Goal: Navigation & Orientation: Find specific page/section

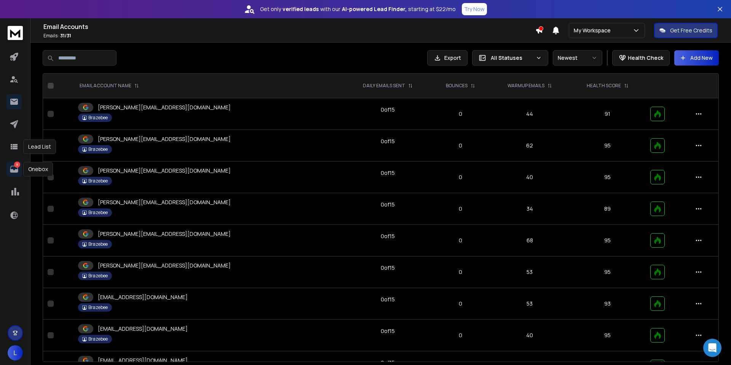
click at [19, 168] on link "8" at bounding box center [13, 168] width 15 height 15
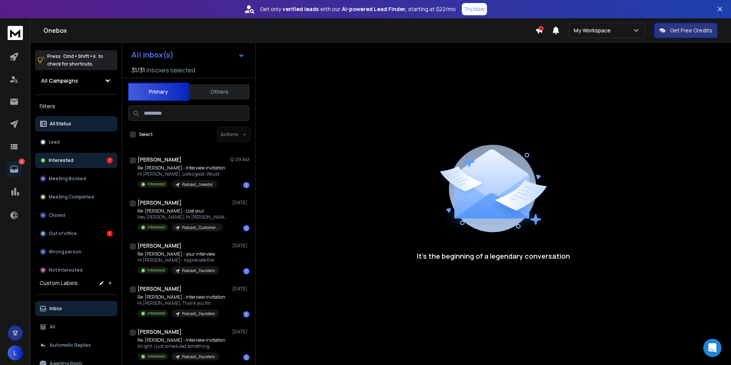
click at [56, 161] on p "Interested" at bounding box center [61, 160] width 25 height 6
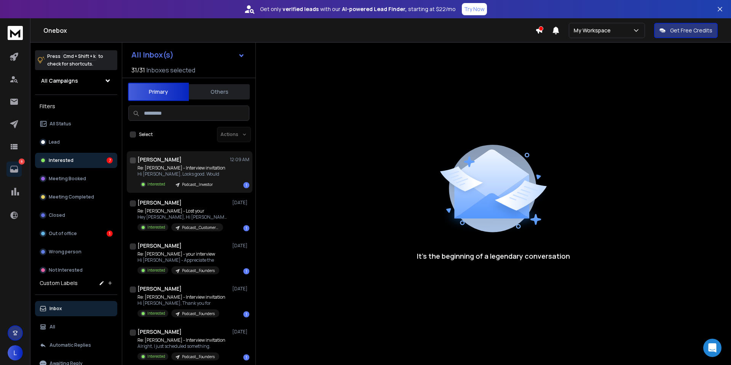
click at [163, 174] on p "Hi Lukas, Looks good. Would" at bounding box center [181, 174] width 88 height 6
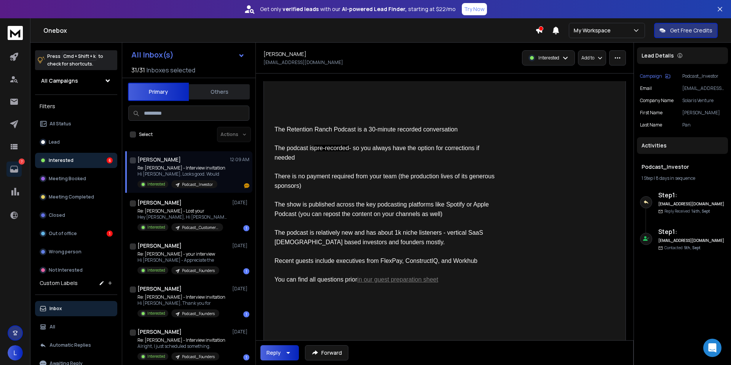
scroll to position [999, 0]
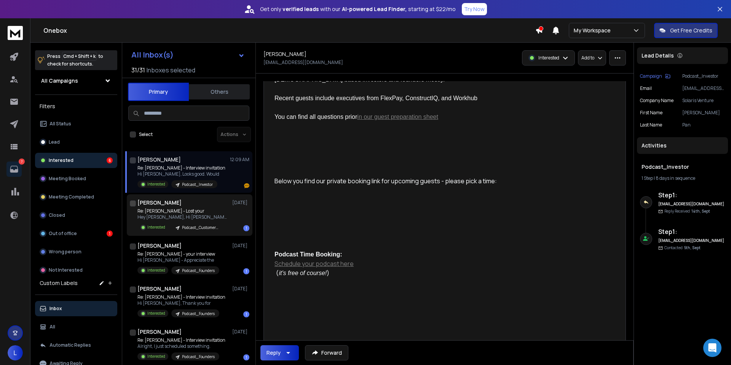
click at [131, 211] on div at bounding box center [133, 214] width 6 height 29
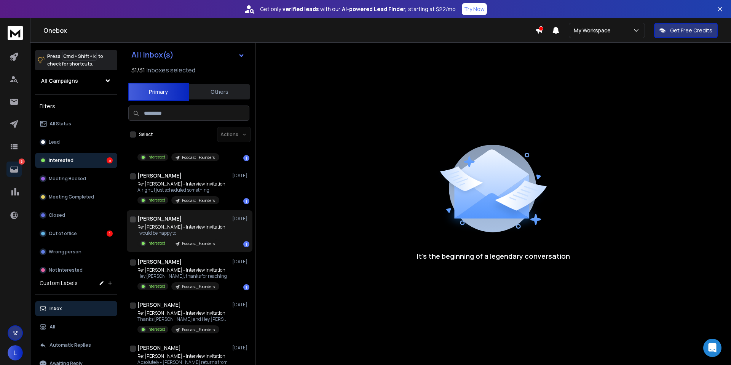
scroll to position [0, 0]
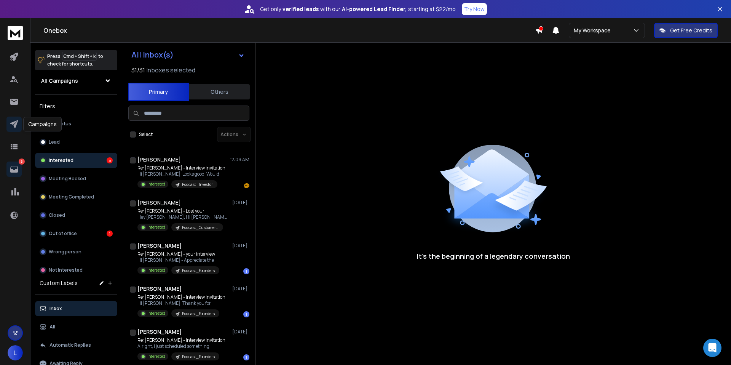
click at [16, 118] on link at bounding box center [13, 124] width 15 height 15
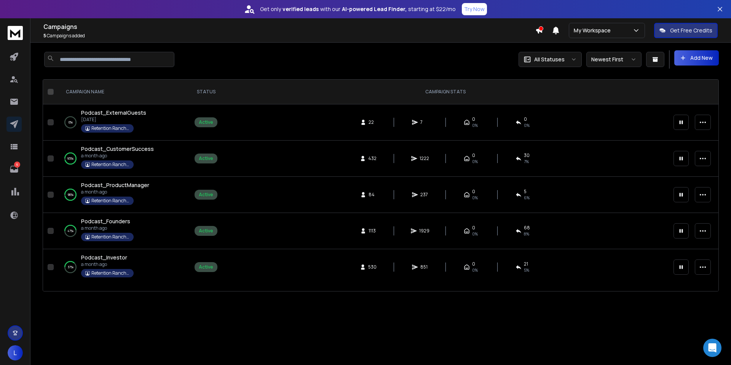
click at [128, 111] on span "Podcast_ExternalGuests" at bounding box center [113, 112] width 65 height 7
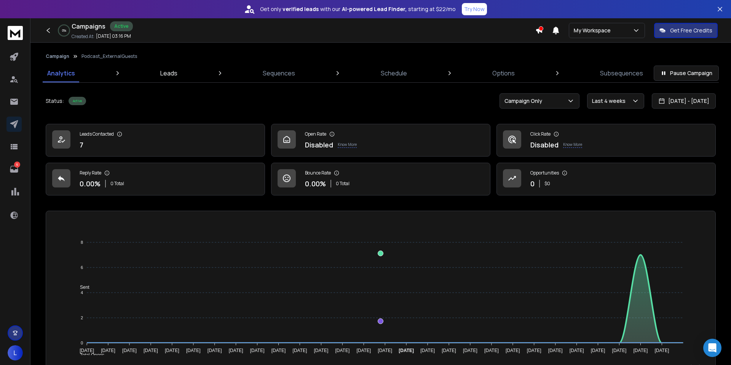
click at [169, 69] on p "Leads" at bounding box center [168, 73] width 17 height 9
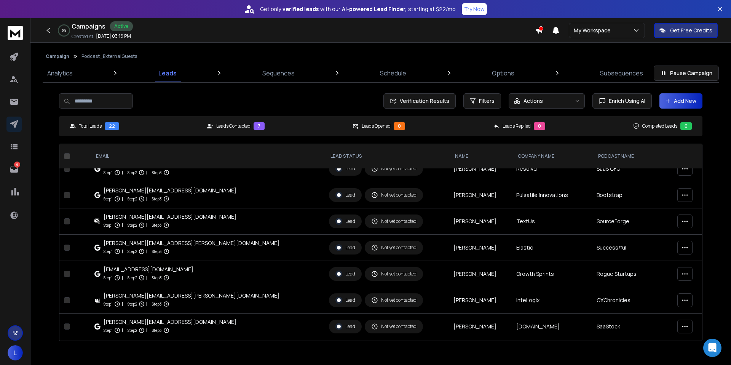
scroll to position [412, 0]
